Goal: Check status

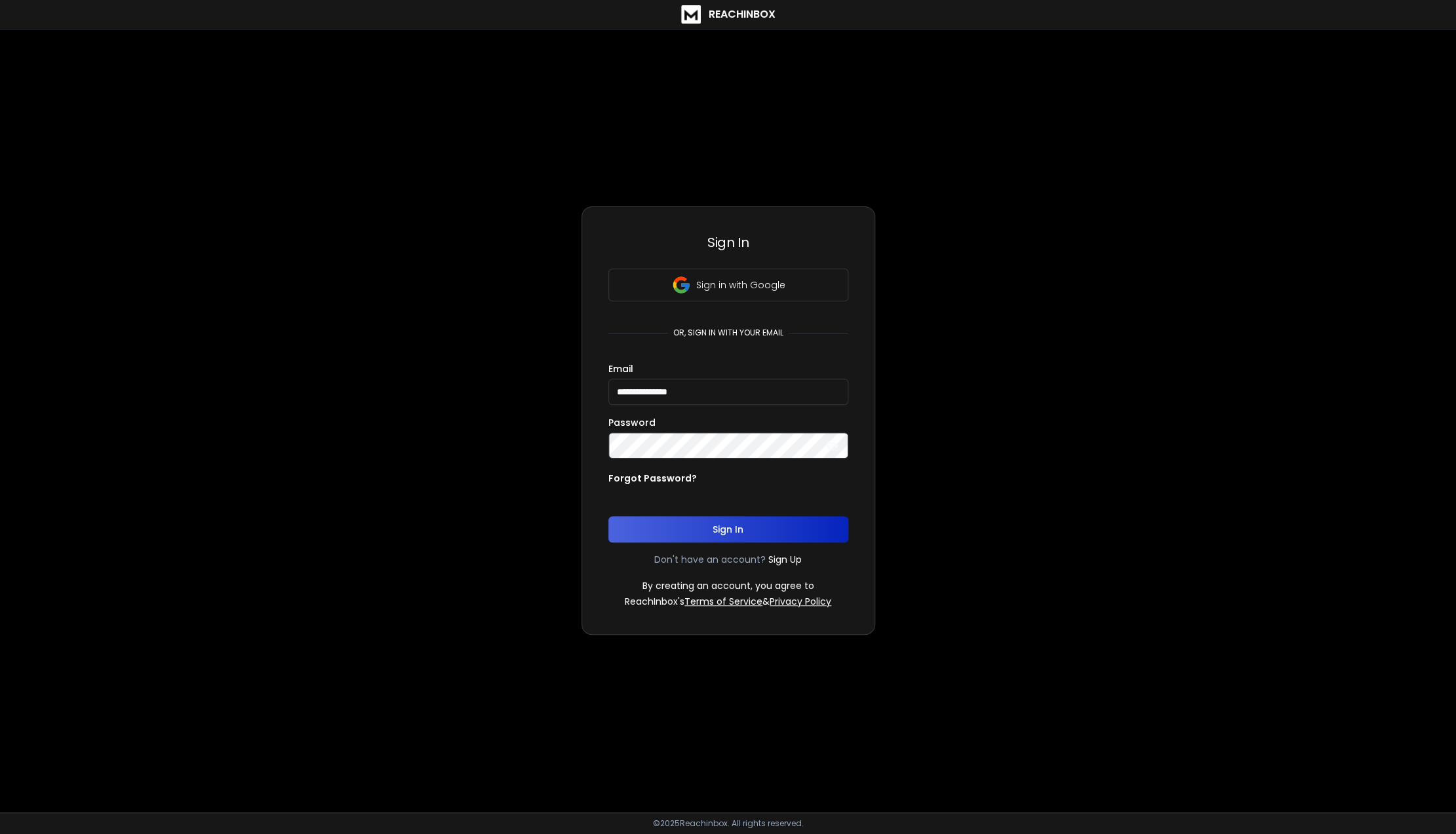
click at [748, 526] on button "Sign In" at bounding box center [729, 529] width 240 height 26
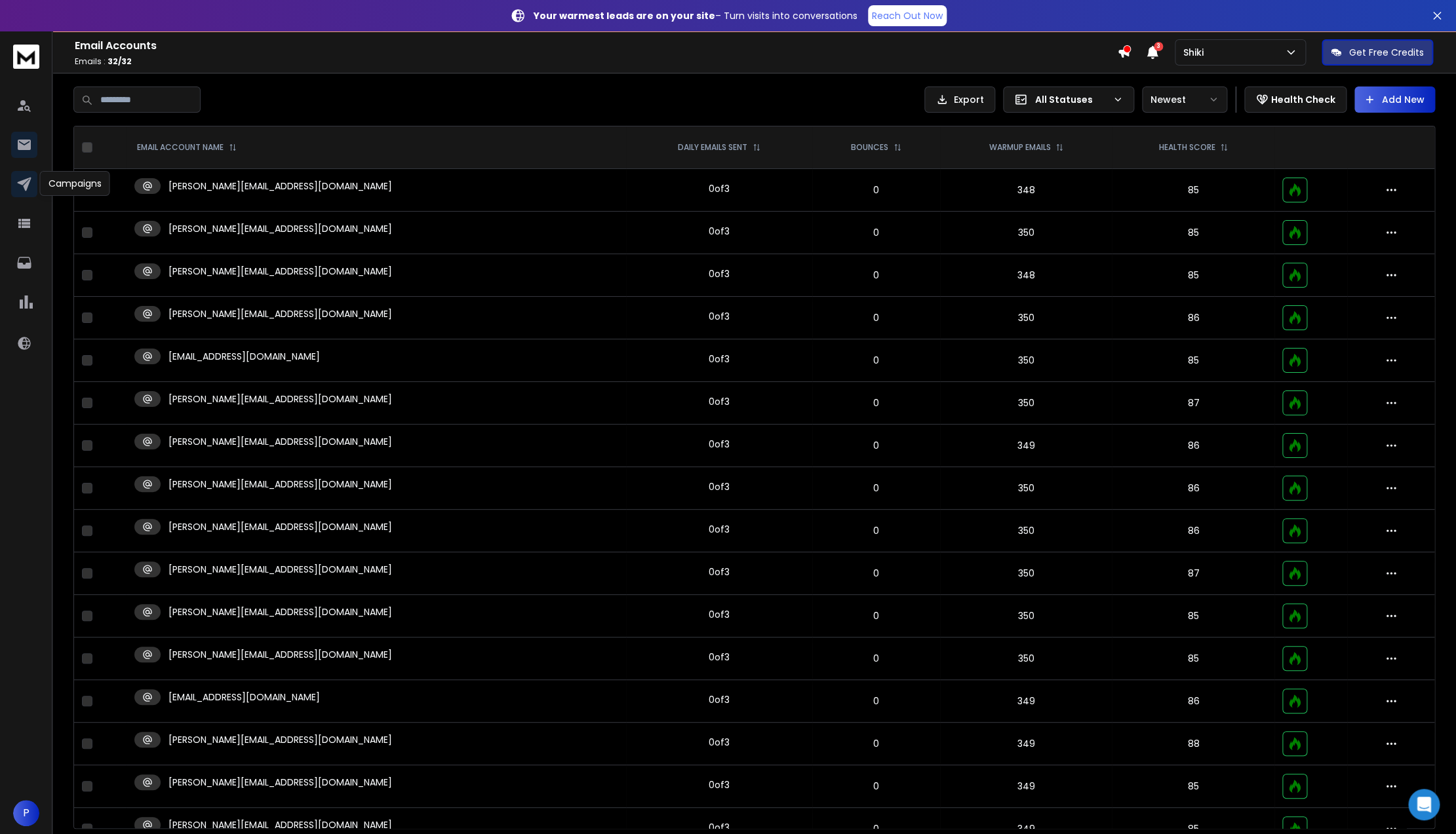
click at [25, 181] on icon at bounding box center [23, 183] width 14 height 14
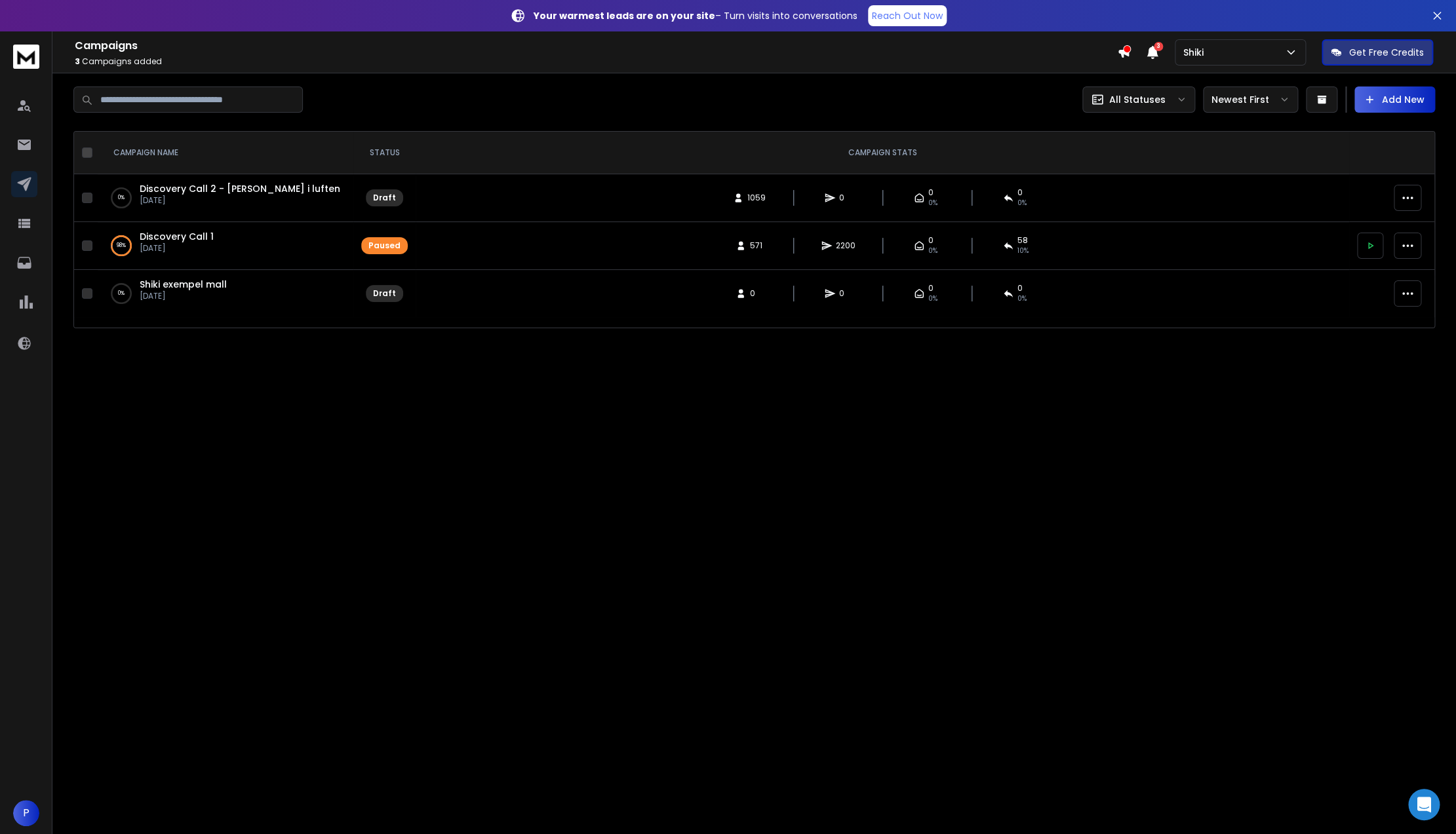
click at [368, 247] on div "Paused" at bounding box center [384, 245] width 32 height 10
click at [1366, 245] on icon at bounding box center [1370, 246] width 12 height 12
